Goal: Task Accomplishment & Management: Manage account settings

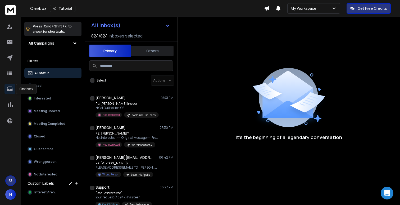
click at [152, 49] on button "Others" at bounding box center [152, 51] width 42 height 12
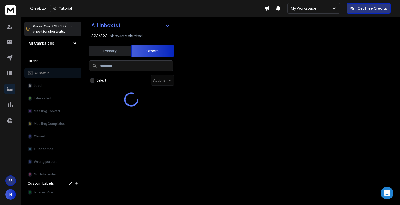
click at [120, 50] on button "Primary" at bounding box center [110, 51] width 42 height 12
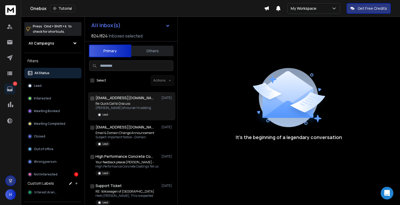
click at [153, 93] on div "[EMAIL_ADDRESS][DOMAIN_NAME] +1 [DATE] Re: Quick Call to Discuss [PERSON_NAME] …" at bounding box center [131, 106] width 87 height 28
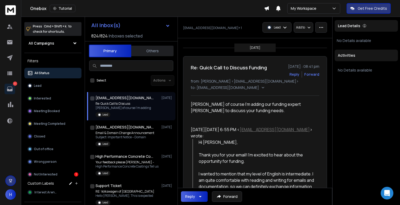
click at [147, 44] on div "All Inbox(s) 824 / 824 Inboxes selected Primary Others Select Actions [EMAIL_AD…" at bounding box center [131, 119] width 93 height 205
drag, startPoint x: 145, startPoint y: 49, endPoint x: 142, endPoint y: 49, distance: 3.4
click at [145, 49] on button "Others" at bounding box center [152, 51] width 42 height 12
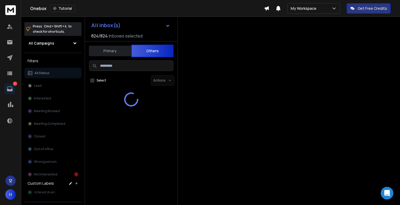
click at [127, 49] on button "Primary" at bounding box center [110, 51] width 42 height 12
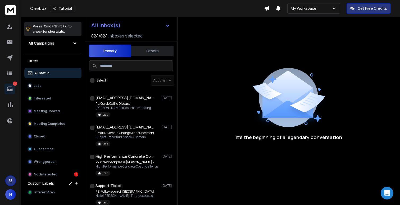
click at [155, 89] on div "Select Actions [EMAIL_ADDRESS][DOMAIN_NAME] +1 [DATE] Re: Quick Call to Discuss…" at bounding box center [131, 150] width 93 height 185
click at [145, 55] on button "Others" at bounding box center [152, 51] width 42 height 12
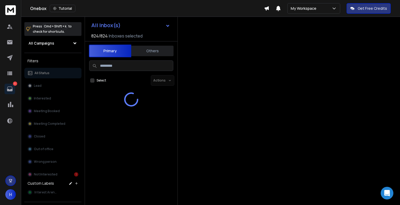
click at [122, 55] on button "Primary" at bounding box center [110, 51] width 42 height 13
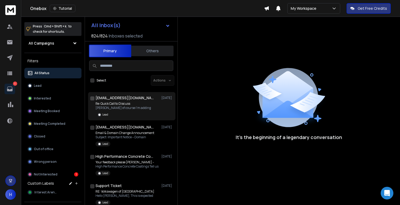
click at [140, 101] on div "[EMAIL_ADDRESS][DOMAIN_NAME] +1 [DATE] Re: Quick Call to Discuss [PERSON_NAME] …" at bounding box center [134, 106] width 78 height 22
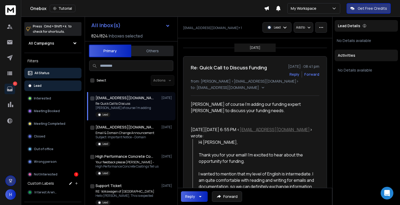
click at [59, 84] on button "Lead" at bounding box center [52, 86] width 57 height 11
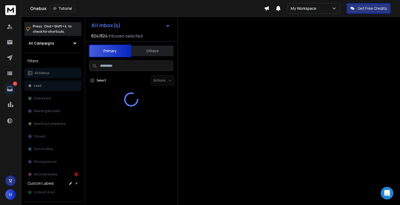
click at [62, 76] on button "All Status" at bounding box center [52, 73] width 57 height 11
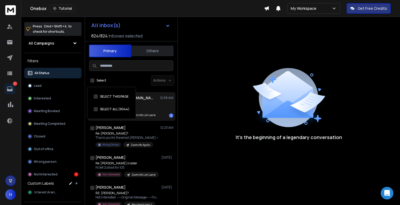
click at [141, 104] on p "Re: [PERSON_NAME]?" at bounding box center [126, 104] width 63 height 4
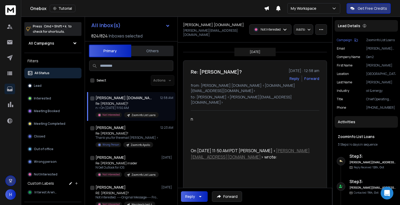
click at [142, 60] on div at bounding box center [131, 64] width 88 height 13
click at [140, 56] on button "Others" at bounding box center [152, 51] width 42 height 12
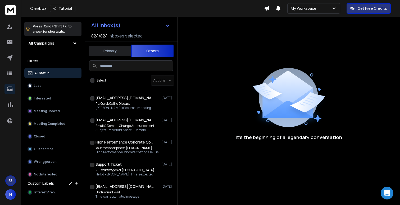
click at [117, 54] on button "Primary" at bounding box center [110, 51] width 42 height 12
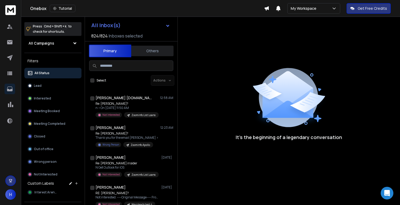
click at [150, 47] on button "Others" at bounding box center [152, 51] width 42 height 12
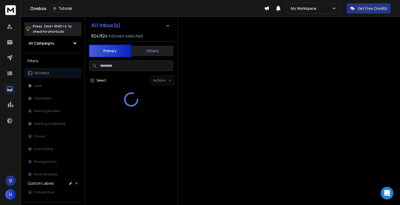
click at [123, 52] on button "Primary" at bounding box center [110, 51] width 42 height 13
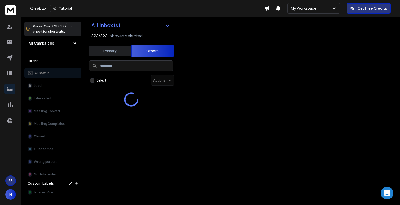
click at [157, 50] on button "Others" at bounding box center [152, 51] width 42 height 13
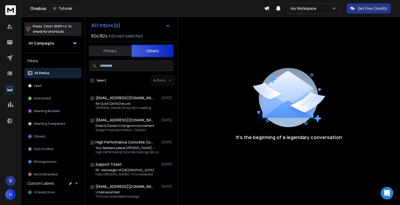
click at [114, 48] on button "Primary" at bounding box center [110, 51] width 42 height 12
